Goal: Communication & Community: Participate in discussion

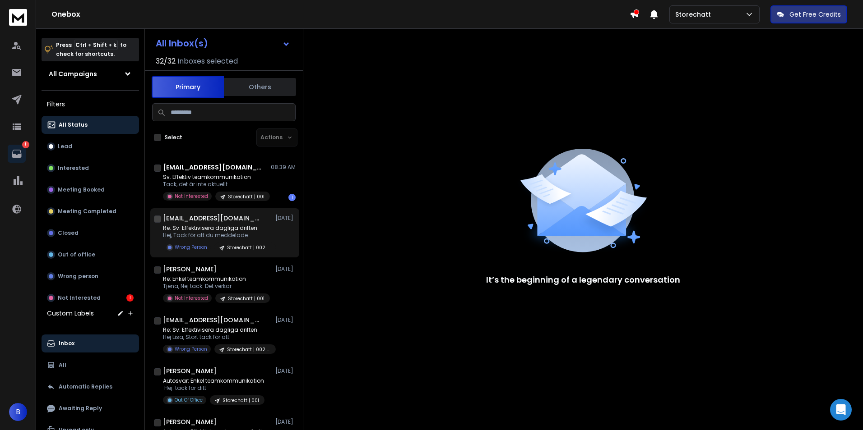
click at [208, 226] on p "Re: Sv: Effektivisera dagliga driften" at bounding box center [217, 228] width 108 height 7
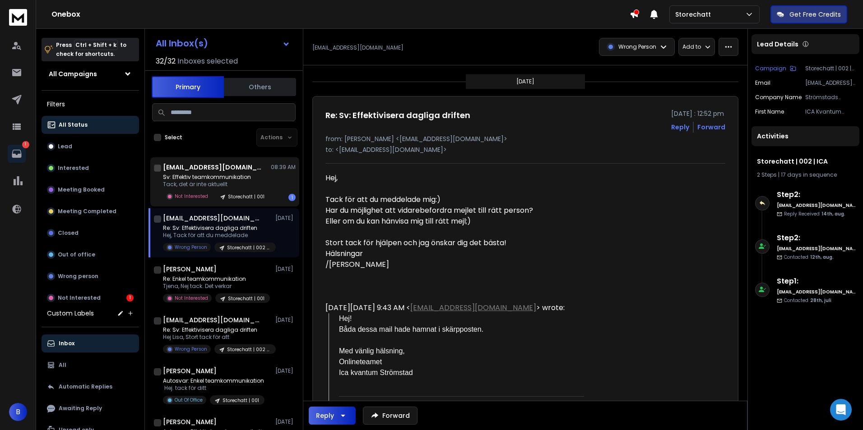
click at [205, 180] on p "Sv: Effektiv teamkommunikation" at bounding box center [216, 177] width 107 height 7
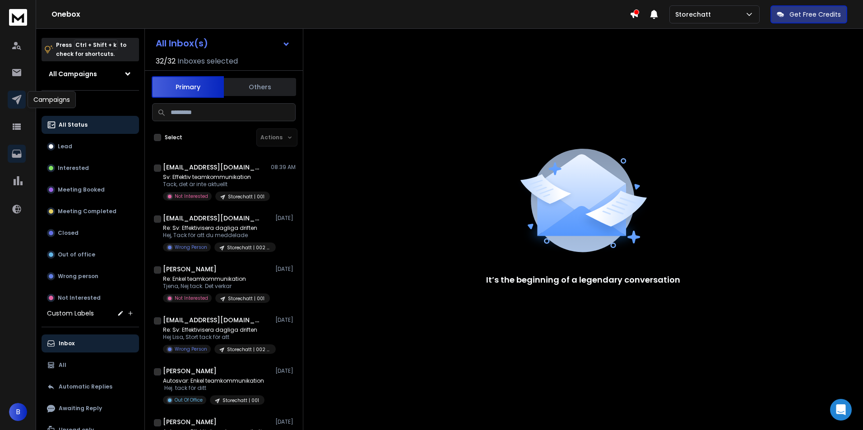
click at [21, 96] on icon at bounding box center [16, 99] width 9 height 9
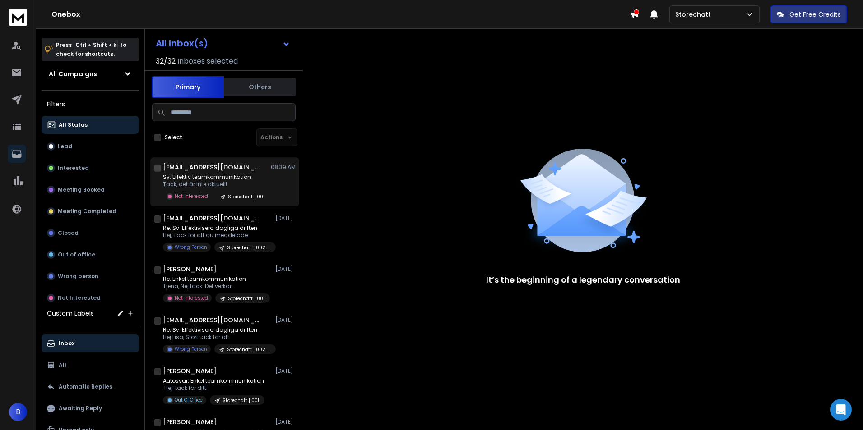
click at [224, 171] on h1 "[EMAIL_ADDRESS][DOMAIN_NAME]" at bounding box center [212, 167] width 99 height 9
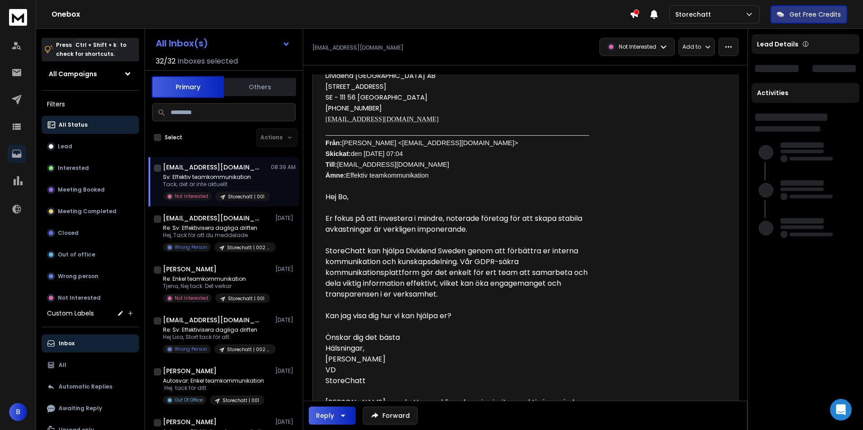
scroll to position [226, 0]
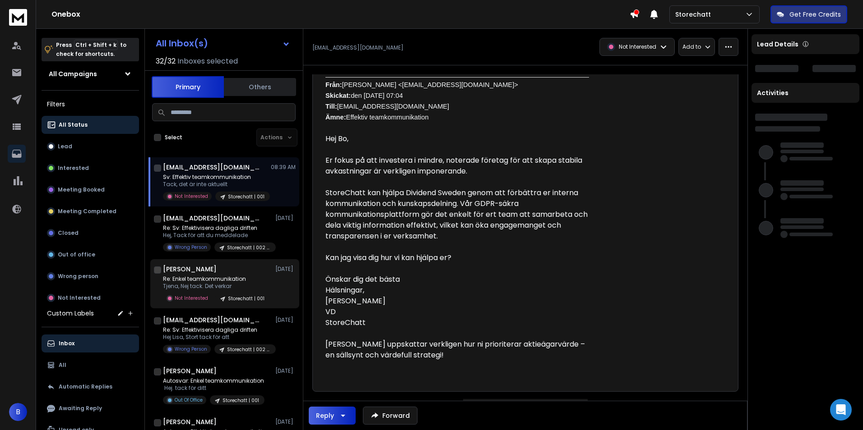
click at [220, 279] on p "Re: Enkel teamkommunikation" at bounding box center [216, 279] width 107 height 7
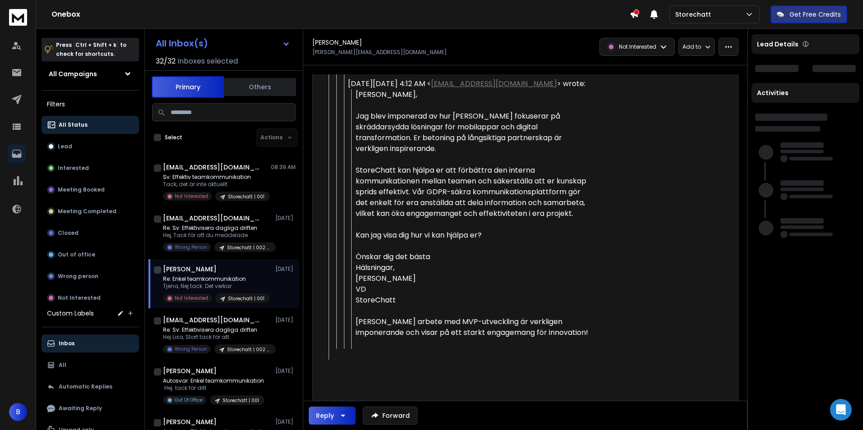
scroll to position [1225, 0]
